Goal: Task Accomplishment & Management: Manage account settings

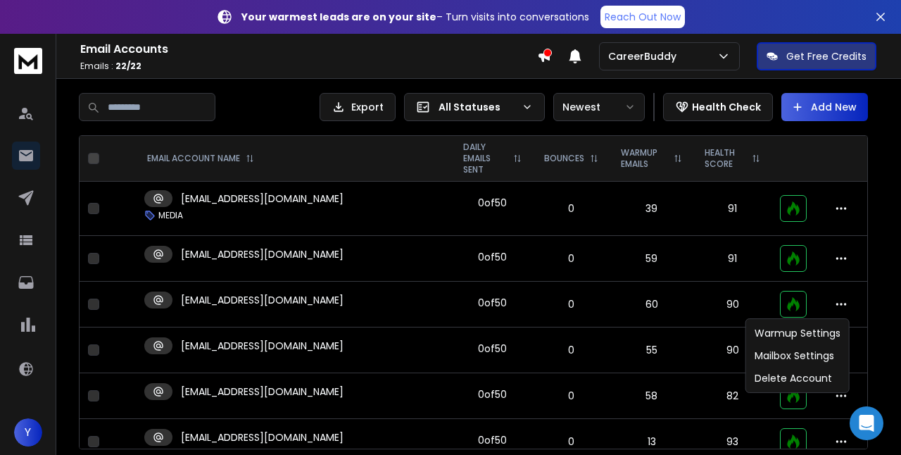
click at [835, 300] on icon at bounding box center [841, 304] width 13 height 13
click at [787, 355] on div "Mailbox Settings" at bounding box center [797, 355] width 97 height 23
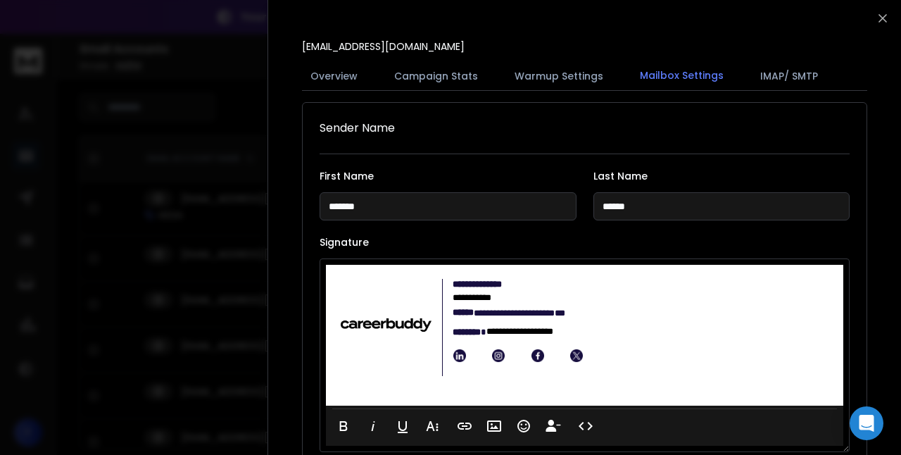
click at [535, 65] on button "Warmup Settings" at bounding box center [559, 76] width 106 height 31
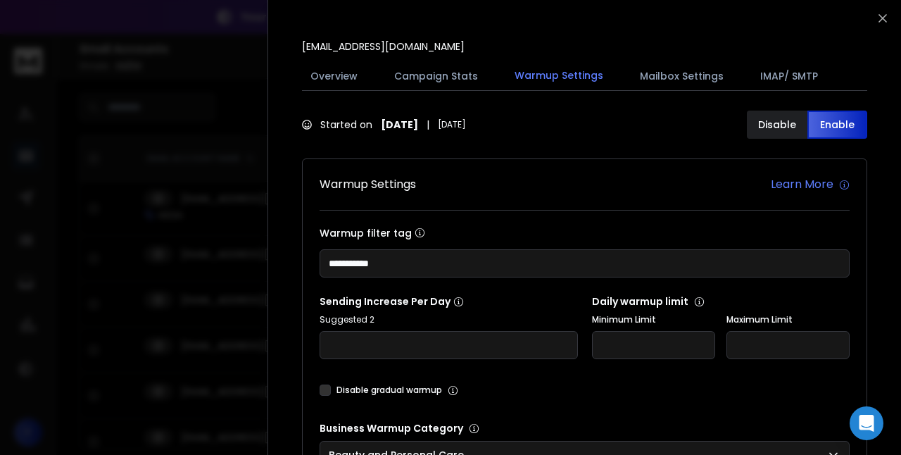
click at [415, 72] on button "Campaign Stats" at bounding box center [436, 76] width 101 height 31
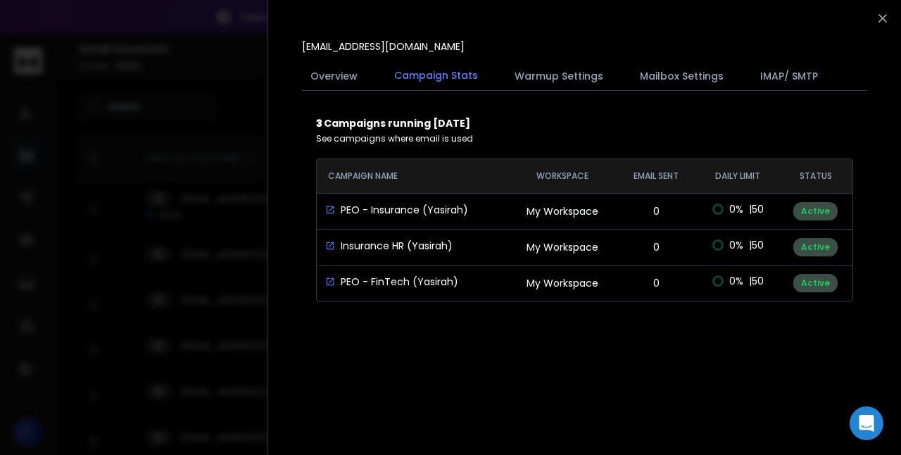
click at [343, 65] on button "Overview" at bounding box center [334, 76] width 64 height 31
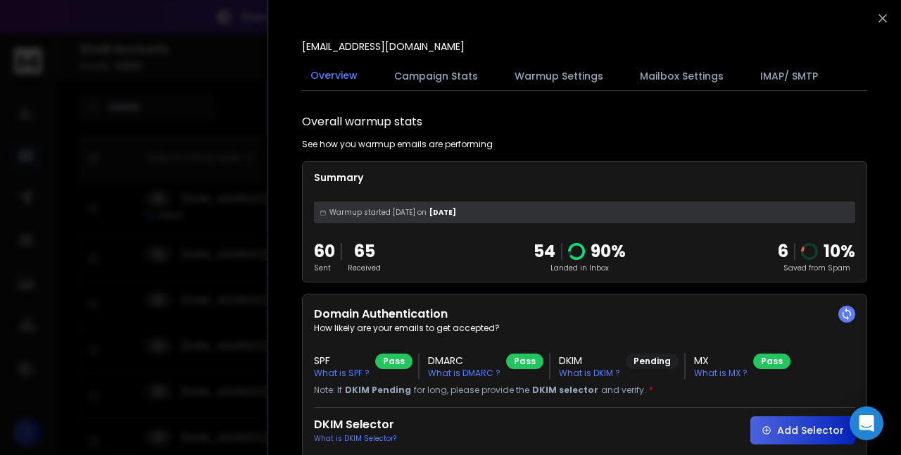
click at [777, 65] on button "IMAP/ SMTP" at bounding box center [789, 76] width 75 height 31
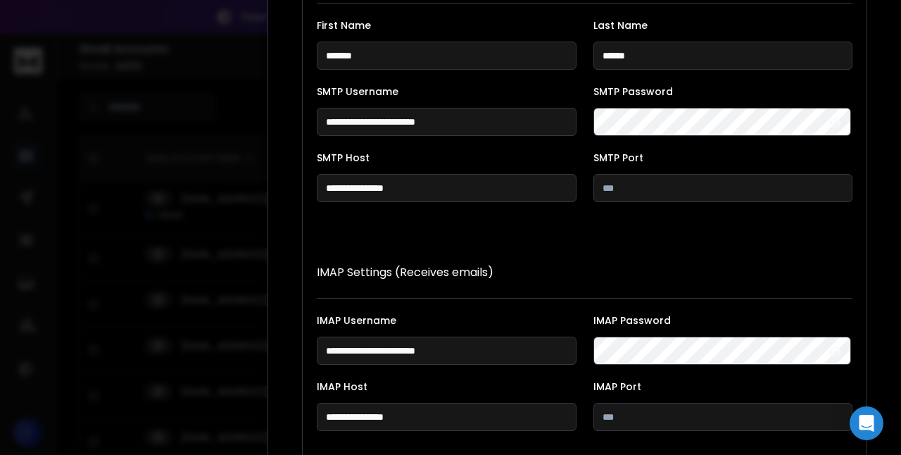
scroll to position [146, 0]
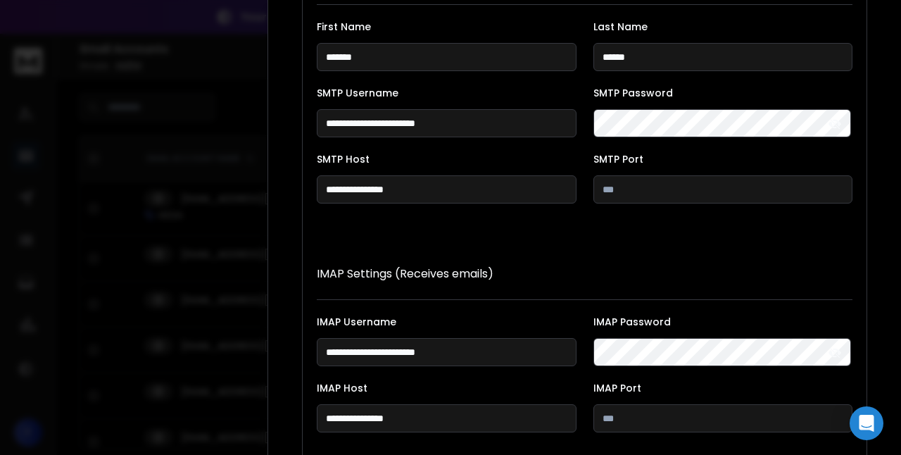
click at [828, 120] on icon at bounding box center [834, 124] width 13 height 13
click at [833, 352] on icon at bounding box center [834, 352] width 13 height 13
click at [829, 125] on icon at bounding box center [834, 124] width 13 height 8
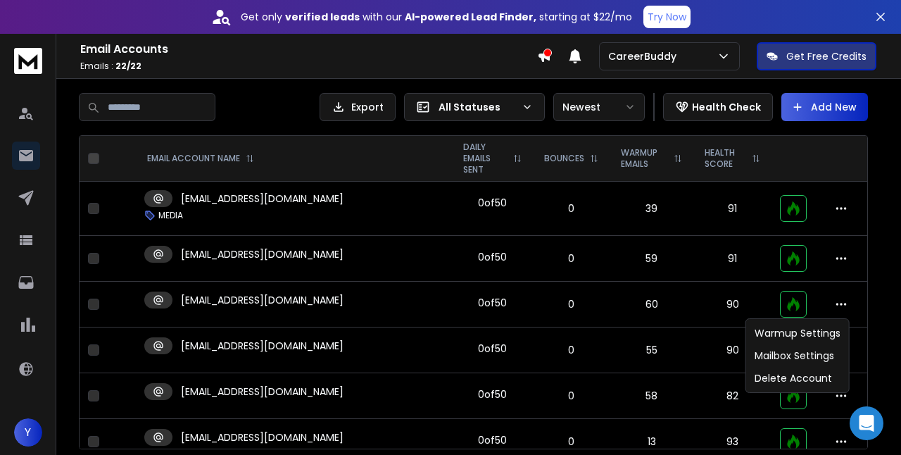
click at [835, 300] on icon at bounding box center [841, 304] width 13 height 13
click at [780, 349] on div "Mailbox Settings" at bounding box center [797, 355] width 97 height 23
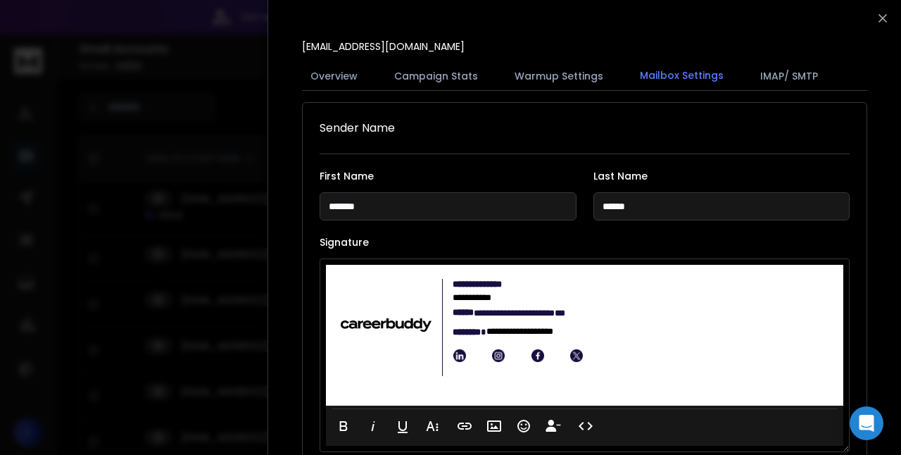
click at [770, 69] on button "IMAP/ SMTP" at bounding box center [789, 76] width 75 height 31
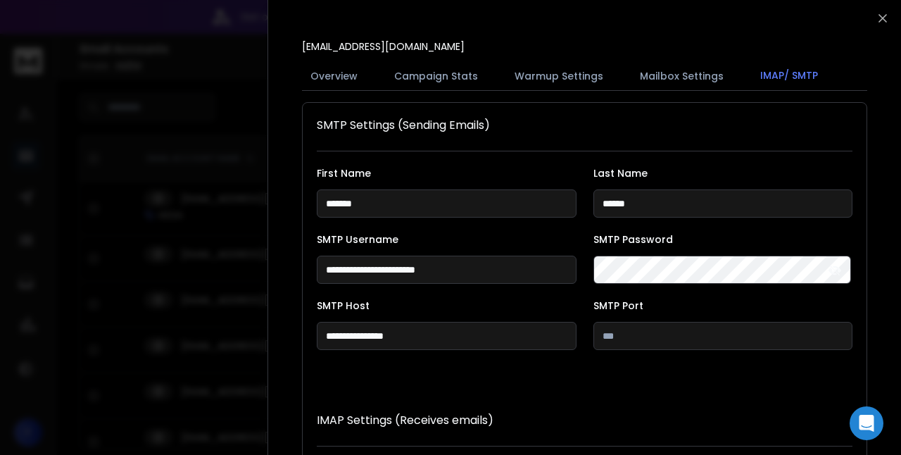
click at [835, 267] on icon at bounding box center [834, 270] width 13 height 13
click at [828, 268] on icon at bounding box center [834, 270] width 13 height 13
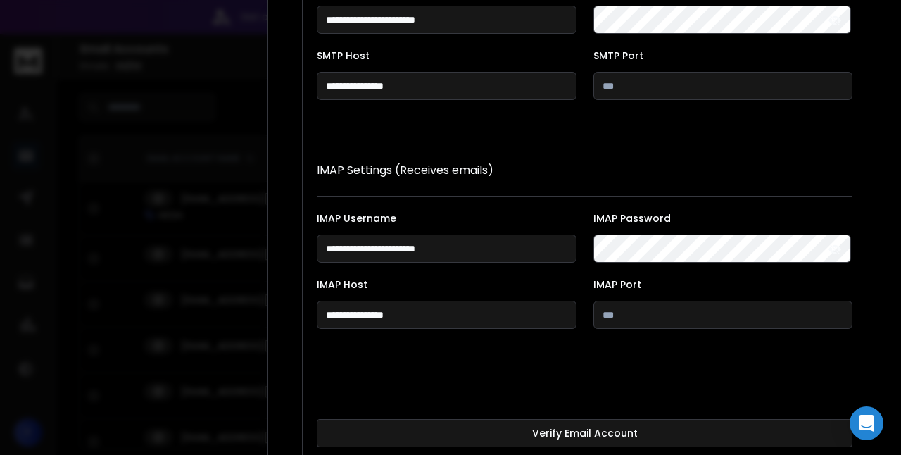
scroll to position [251, 0]
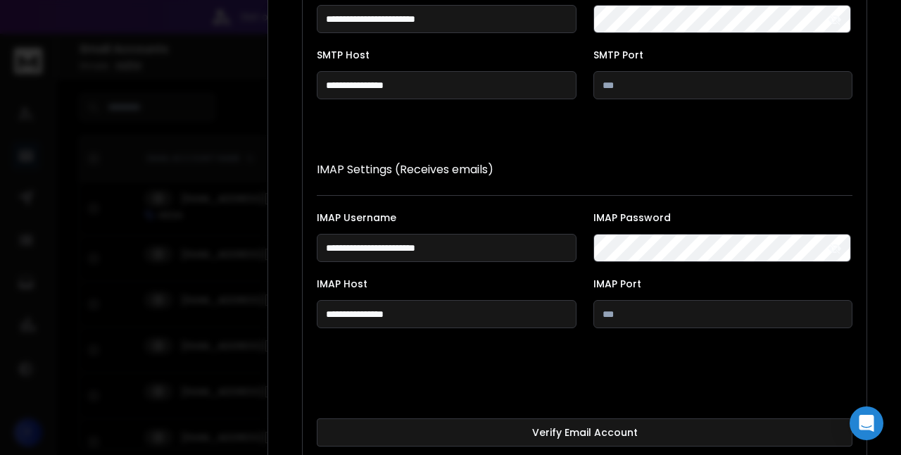
click at [830, 251] on icon at bounding box center [834, 248] width 13 height 8
click at [833, 248] on icon at bounding box center [835, 248] width 4 height 4
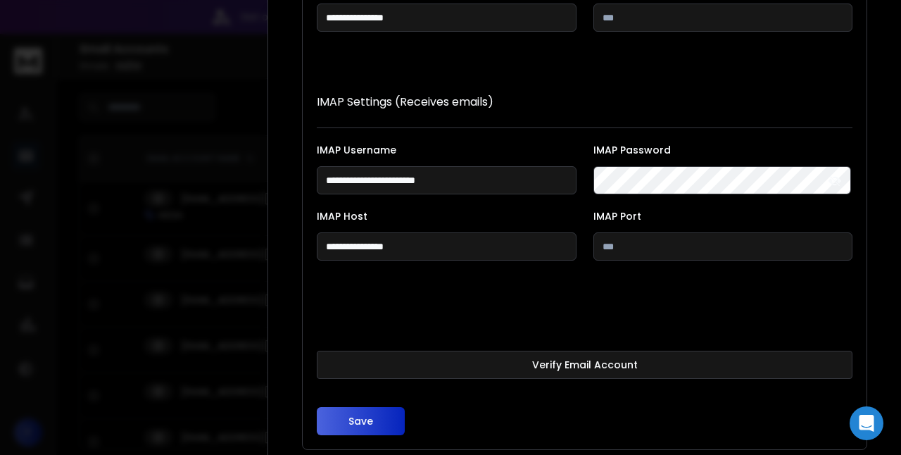
scroll to position [352, 0]
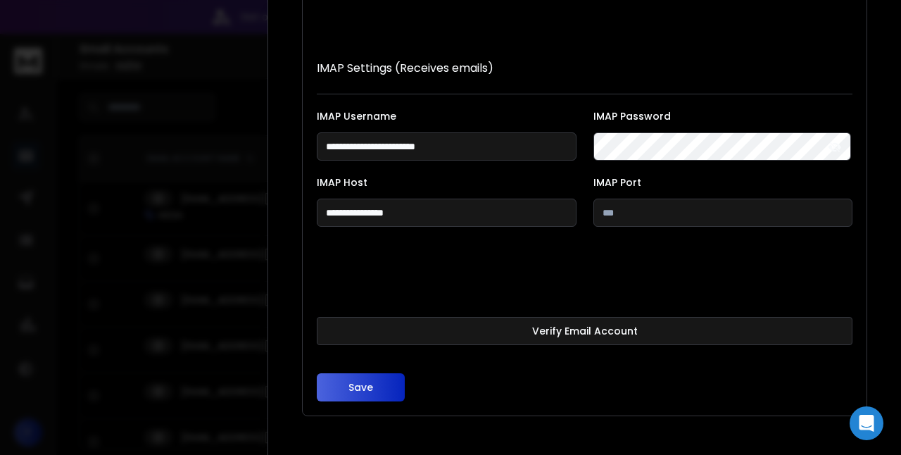
click at [379, 393] on button "Save" at bounding box center [361, 387] width 88 height 28
click at [828, 145] on icon at bounding box center [834, 147] width 13 height 13
click at [828, 145] on icon at bounding box center [834, 147] width 13 height 8
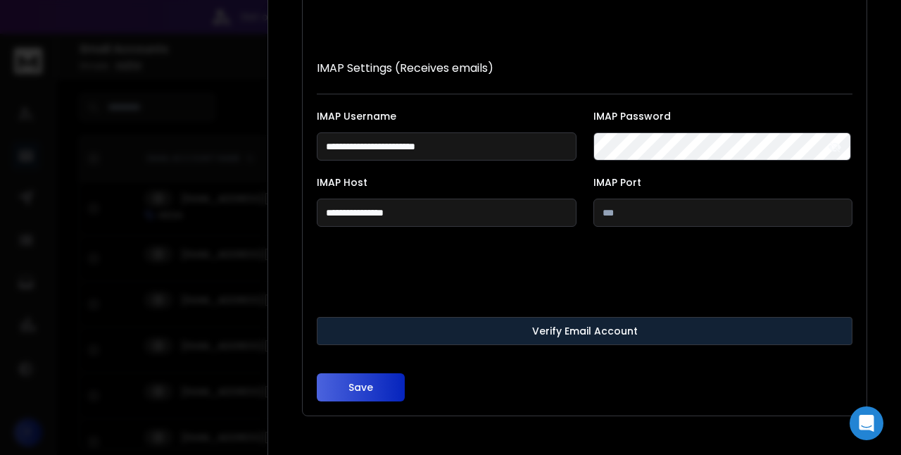
click at [602, 333] on button "Verify Email Account" at bounding box center [585, 331] width 536 height 28
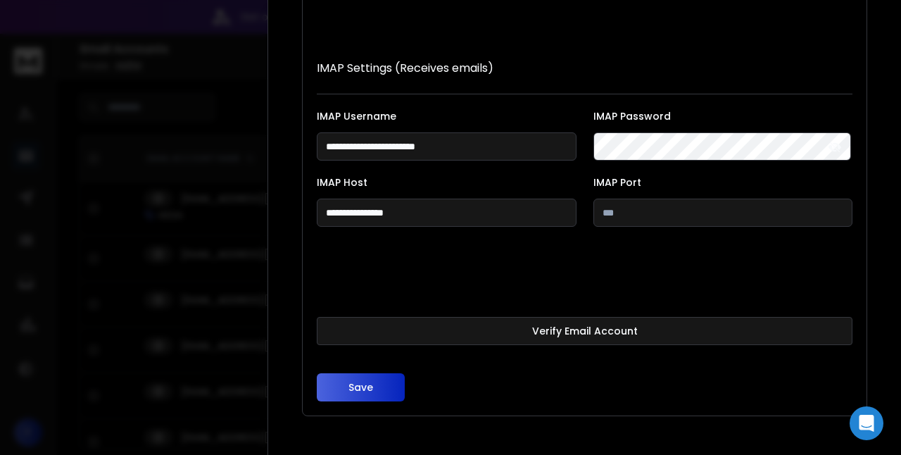
click at [360, 391] on button "Save" at bounding box center [361, 387] width 88 height 28
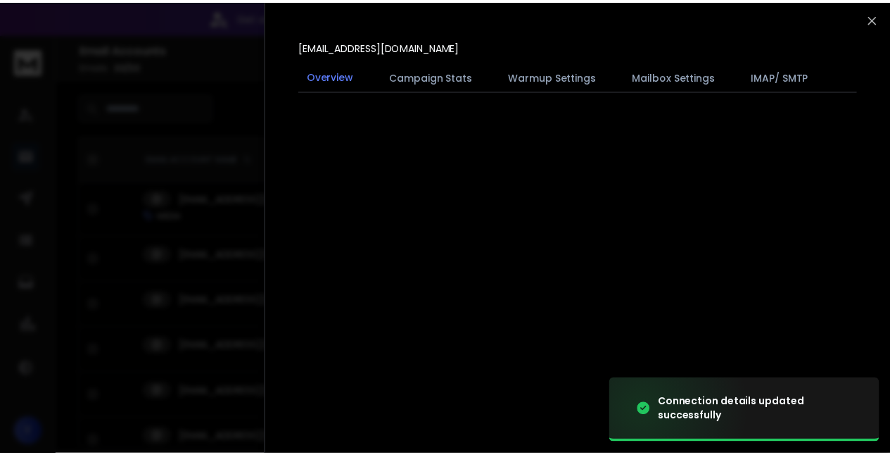
scroll to position [0, 0]
